Goal: Task Accomplishment & Management: Manage account settings

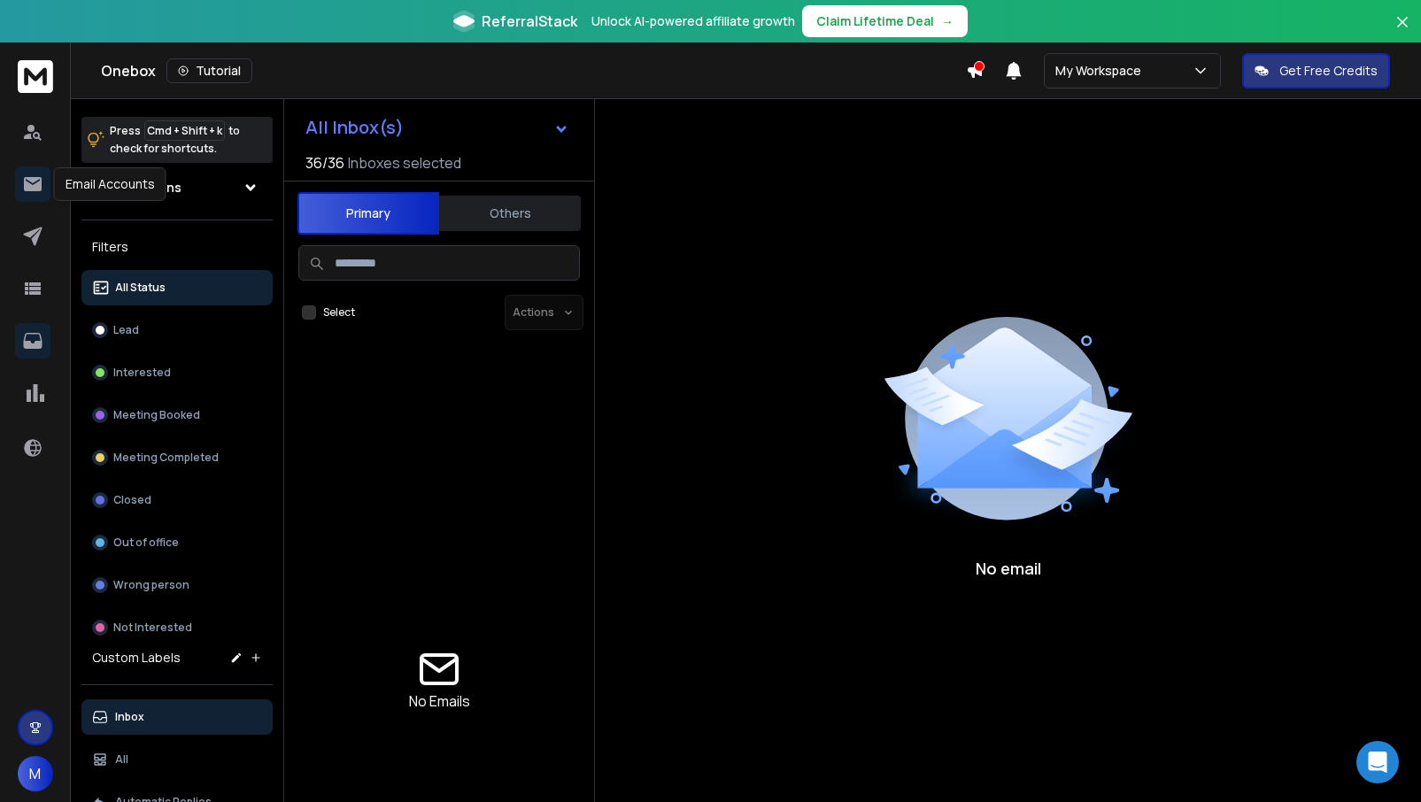
click at [42, 188] on icon at bounding box center [32, 184] width 21 height 21
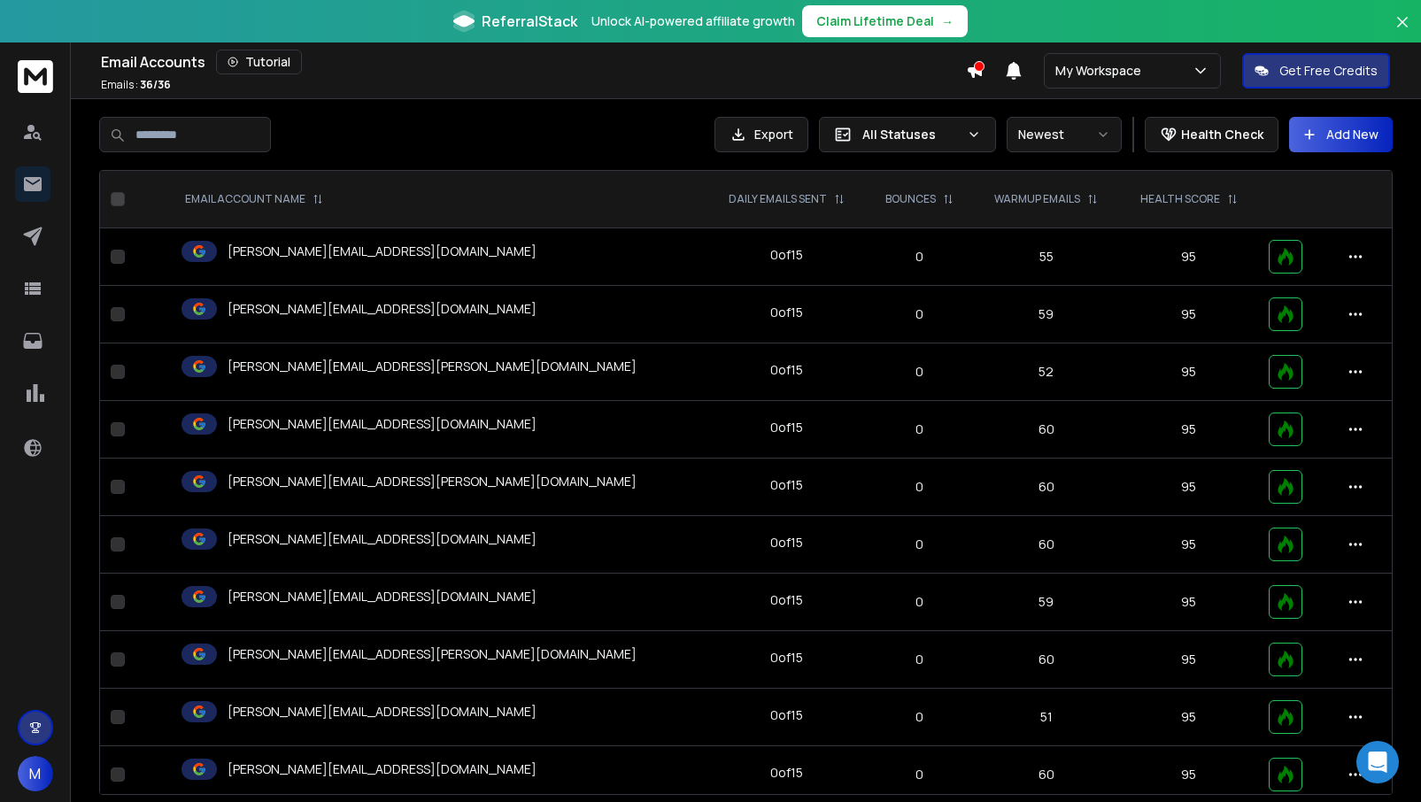
click at [1320, 257] on td at bounding box center [1356, 257] width 73 height 58
click at [1269, 253] on div at bounding box center [1286, 257] width 34 height 34
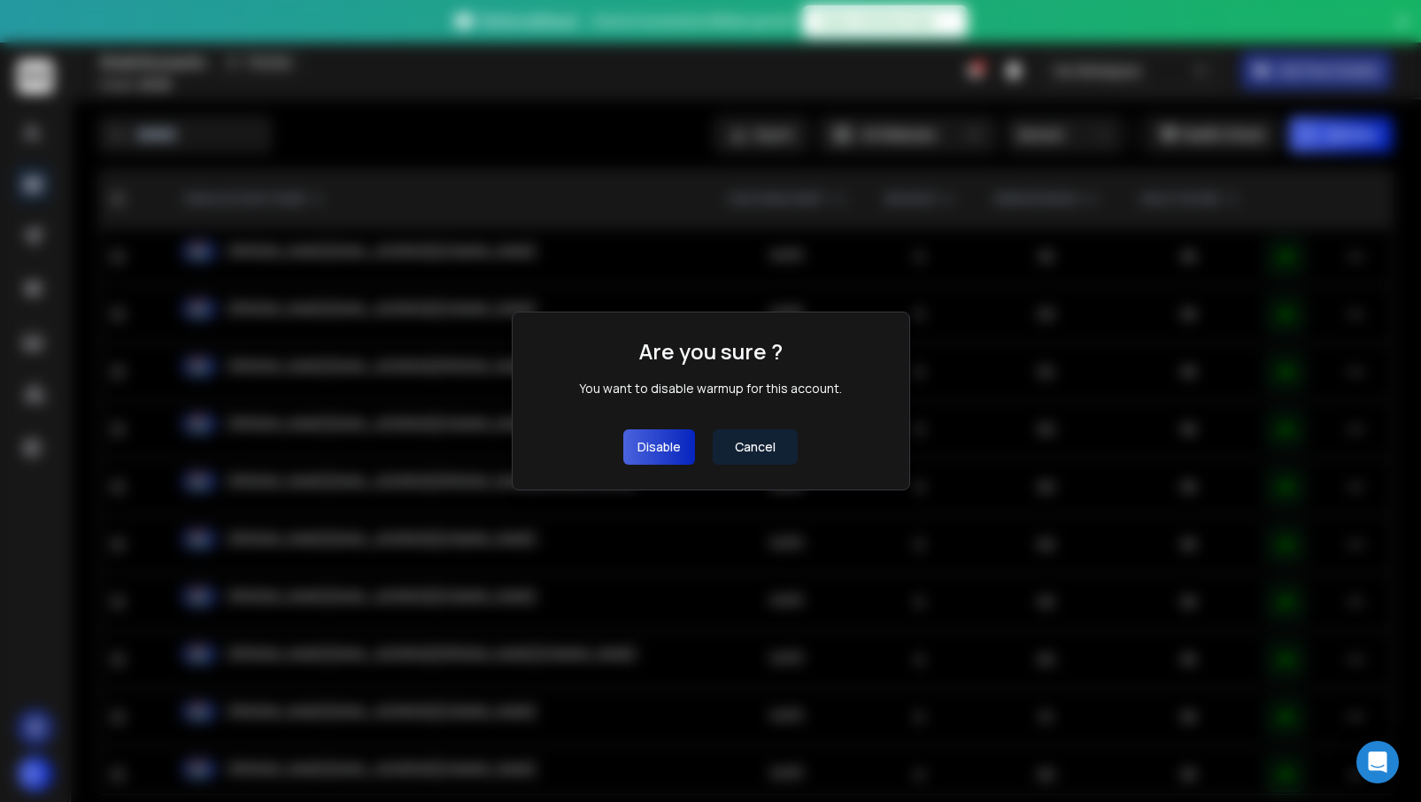
click at [767, 449] on button "Cancel" at bounding box center [755, 447] width 85 height 35
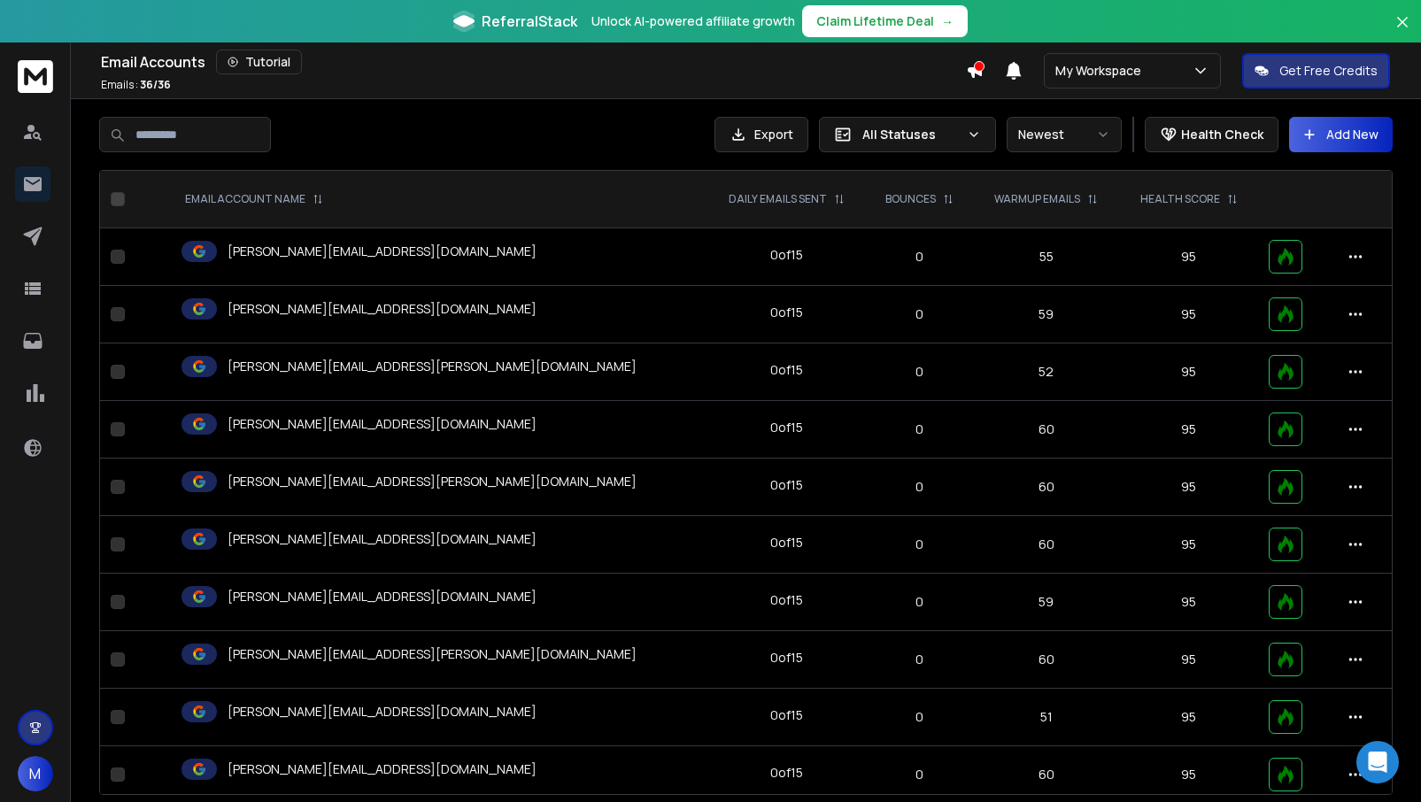
click at [323, 243] on p "[PERSON_NAME][EMAIL_ADDRESS][DOMAIN_NAME]" at bounding box center [382, 252] width 309 height 18
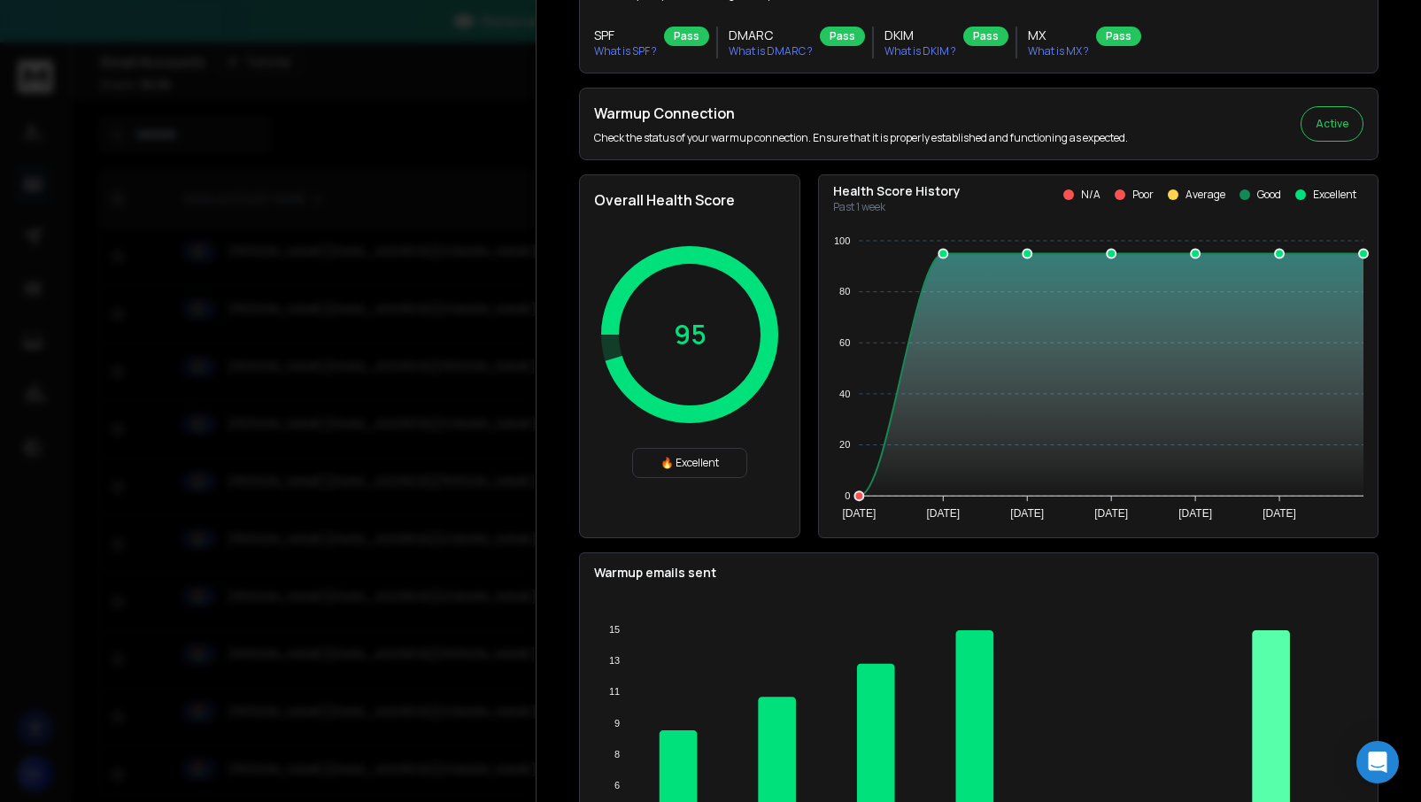
scroll to position [275, 0]
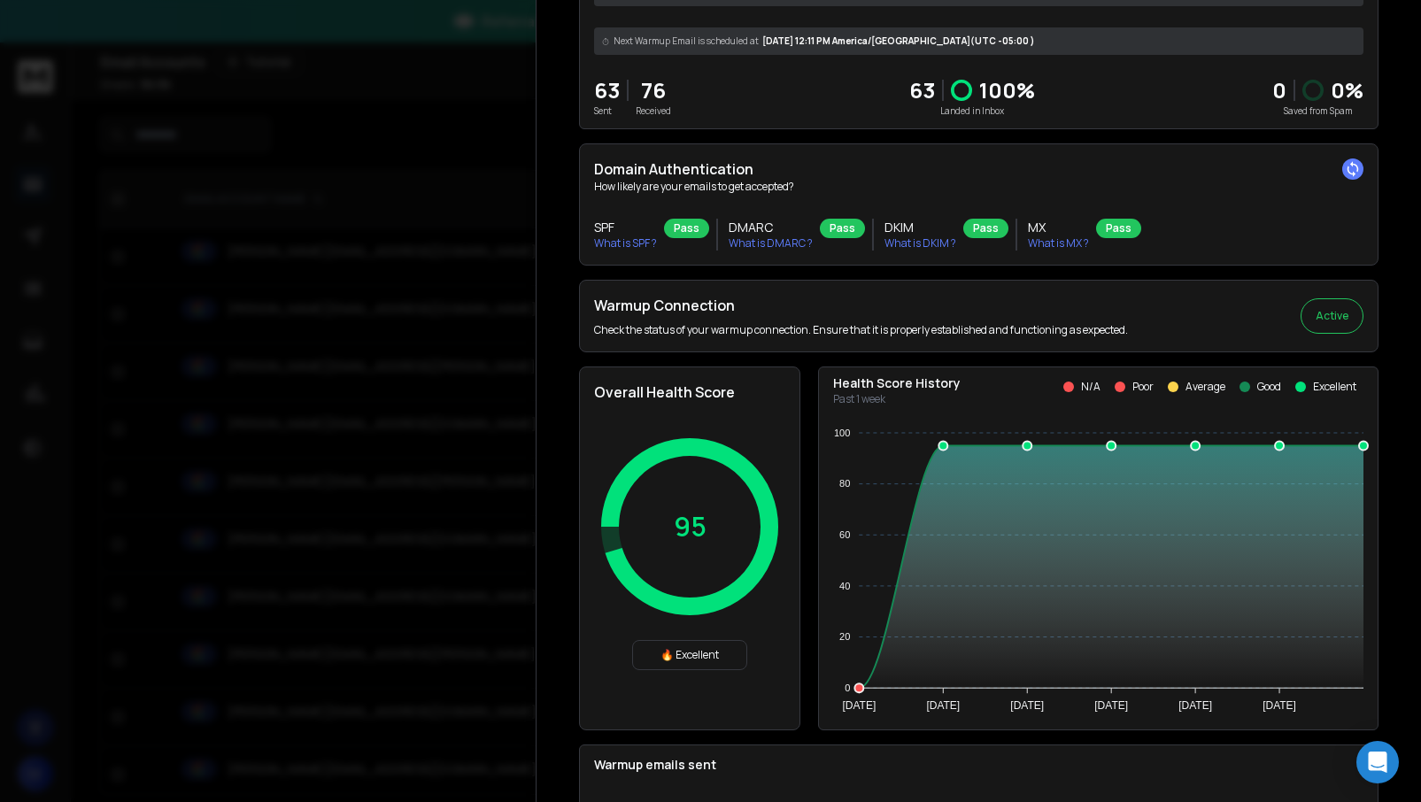
click at [482, 314] on div at bounding box center [710, 401] width 1421 height 802
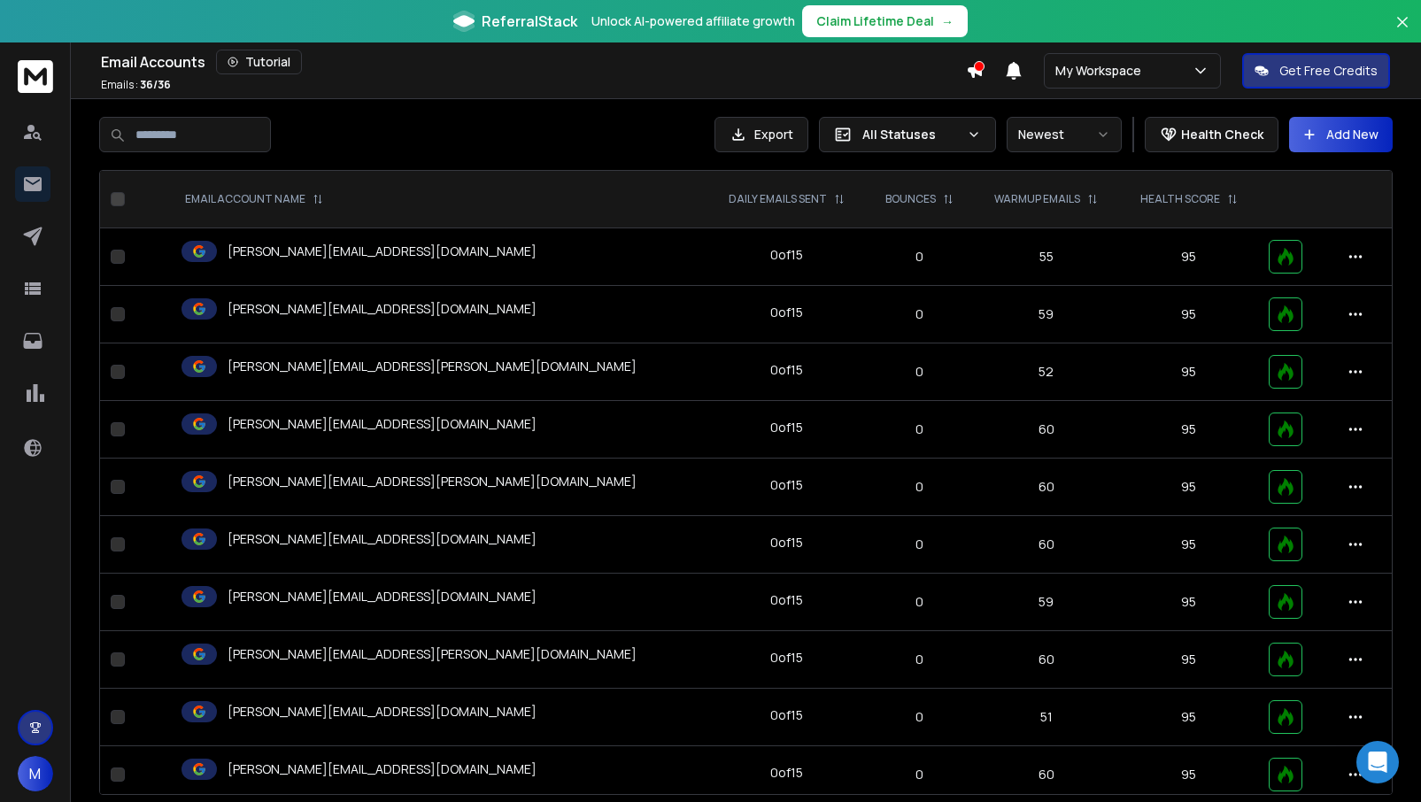
click at [371, 373] on p "[PERSON_NAME][EMAIL_ADDRESS][PERSON_NAME][DOMAIN_NAME]" at bounding box center [432, 367] width 409 height 18
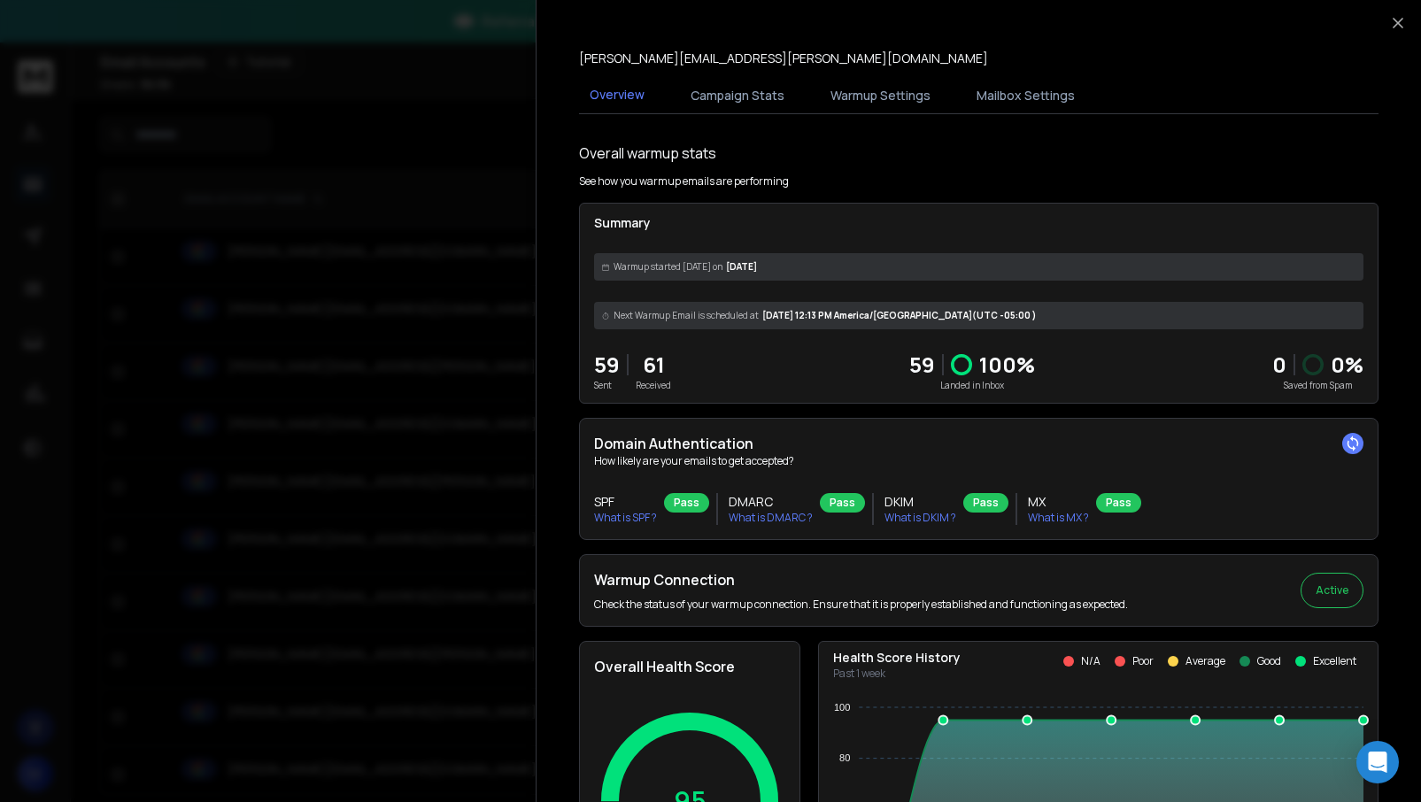
click at [487, 402] on div at bounding box center [710, 401] width 1421 height 802
